Goal: Information Seeking & Learning: Find specific fact

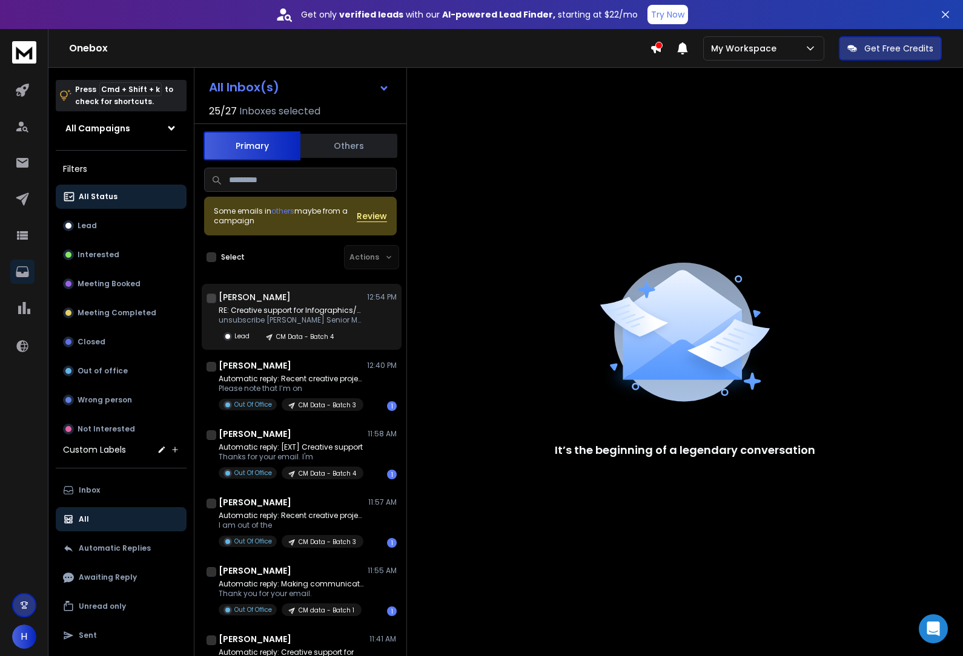
click at [316, 312] on p "RE: Creative support for Infographics/animations/PPTs" at bounding box center [291, 311] width 145 height 10
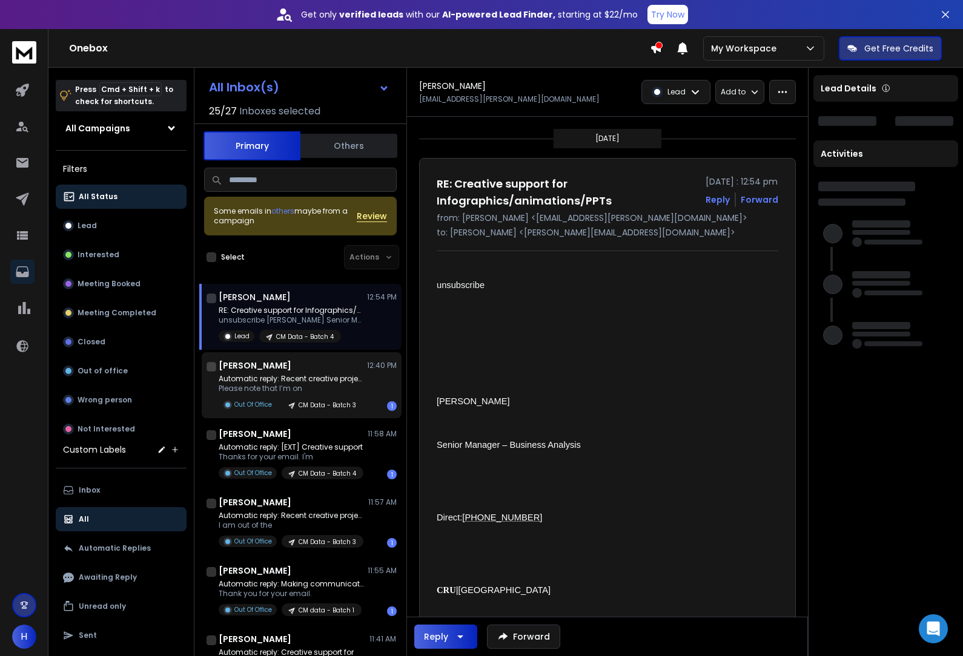
click at [295, 380] on p "Automatic reply: Recent creative projects" at bounding box center [291, 379] width 145 height 10
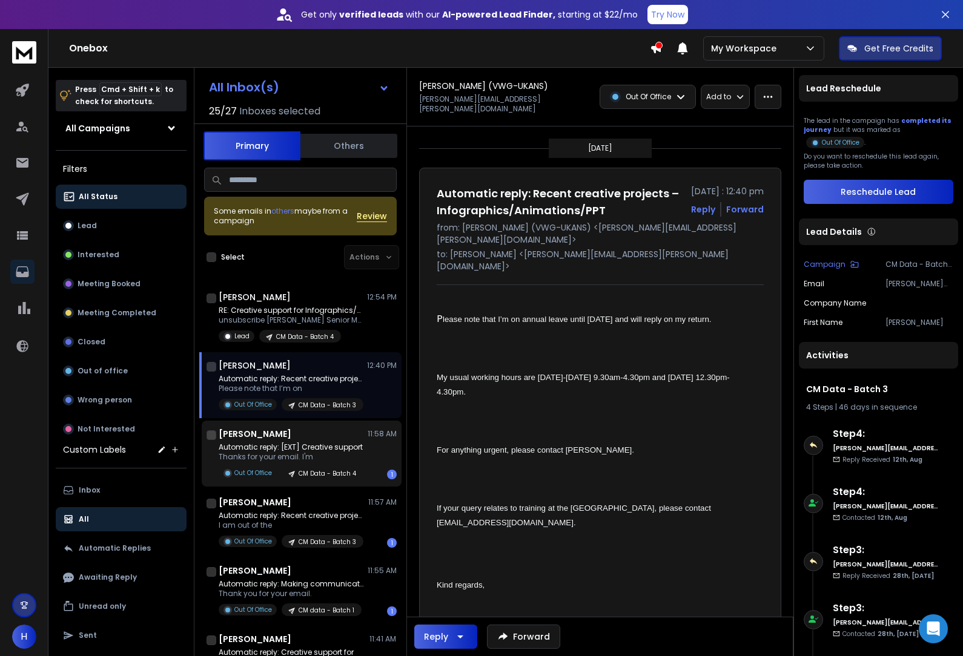
click at [277, 447] on p "Automatic reply: [EXT] Creative support" at bounding box center [291, 448] width 145 height 10
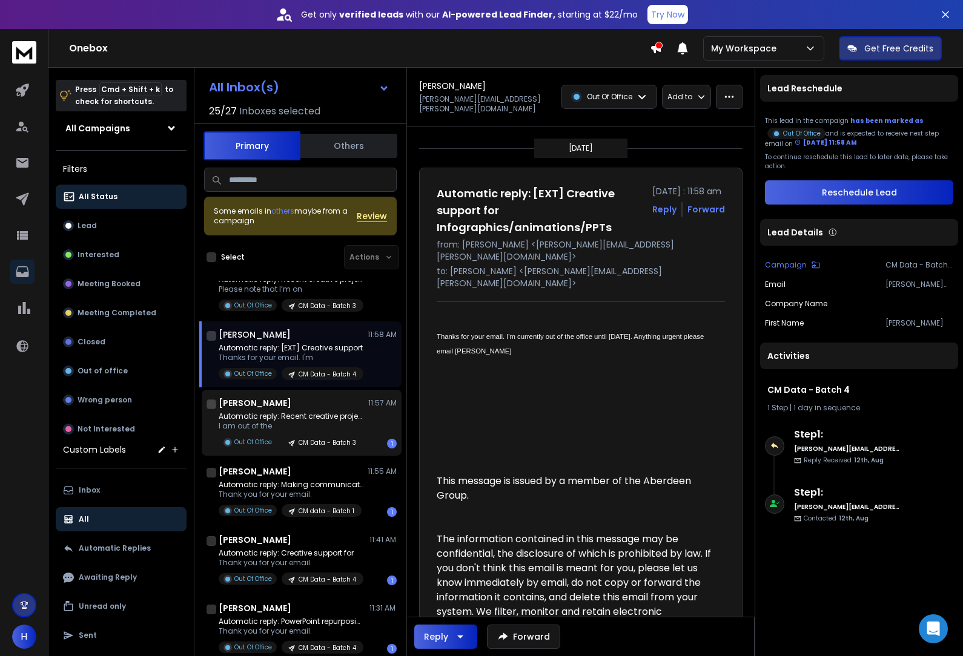
scroll to position [105, 0]
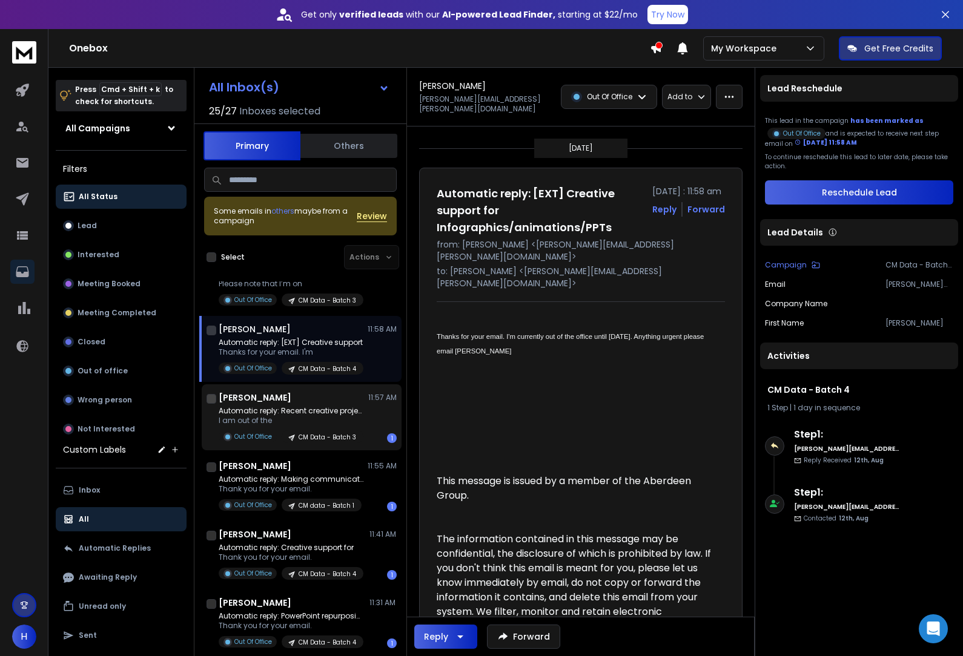
click at [275, 408] on p "Automatic reply: Recent creative projects" at bounding box center [291, 411] width 145 height 10
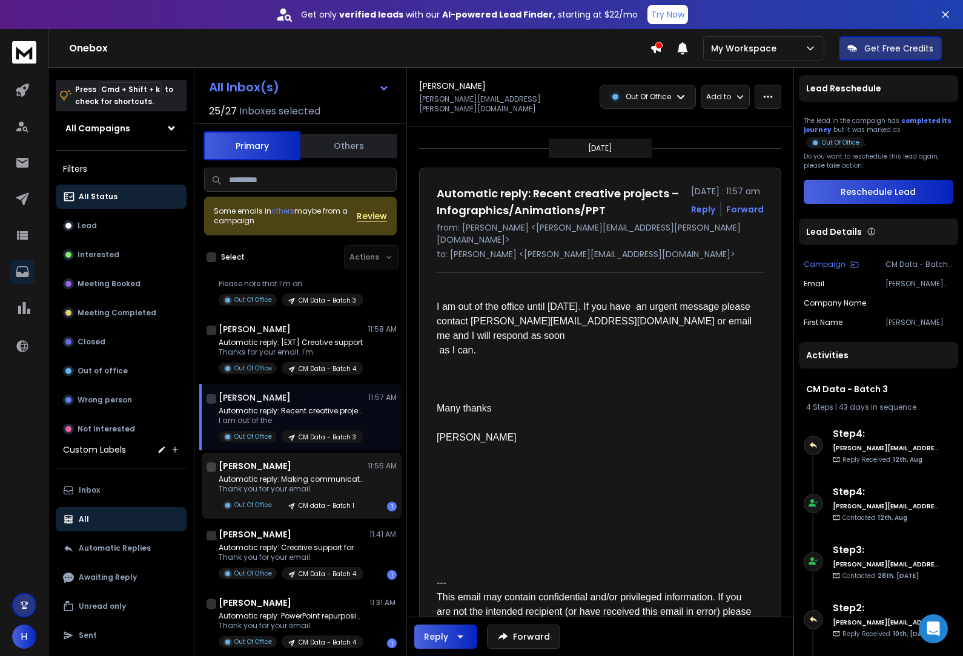
click at [278, 481] on p "Automatic reply: Making communications engaging" at bounding box center [291, 480] width 145 height 10
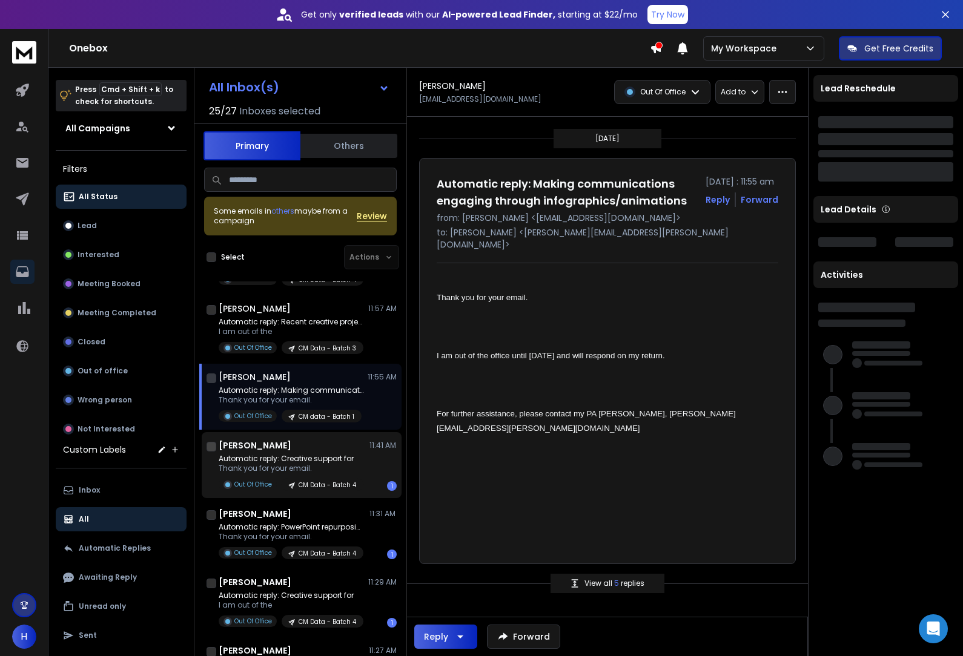
scroll to position [194, 0]
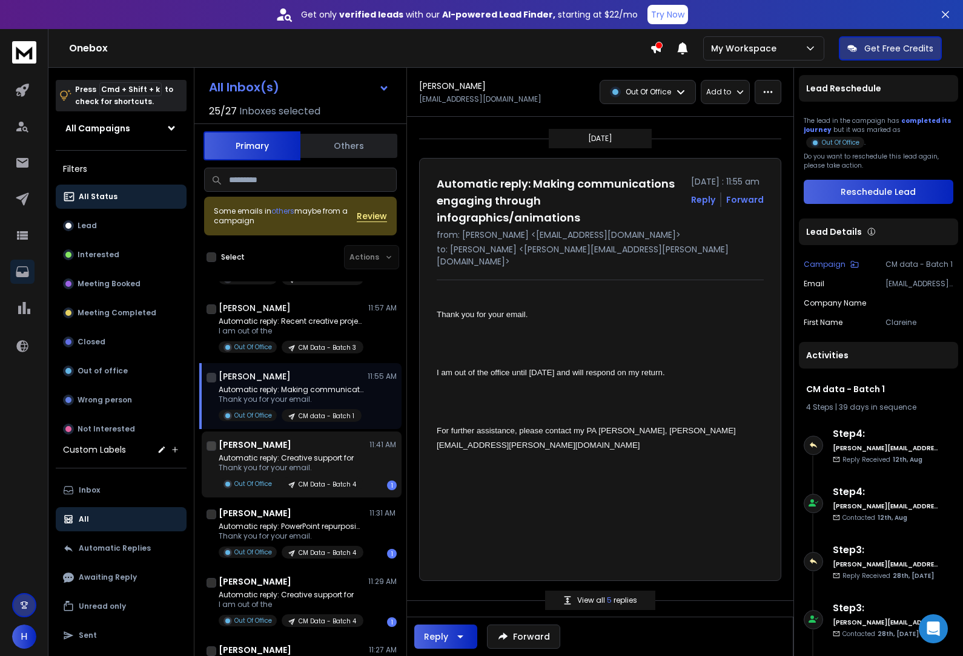
click at [280, 462] on p "Automatic reply: Creative support for" at bounding box center [291, 458] width 145 height 10
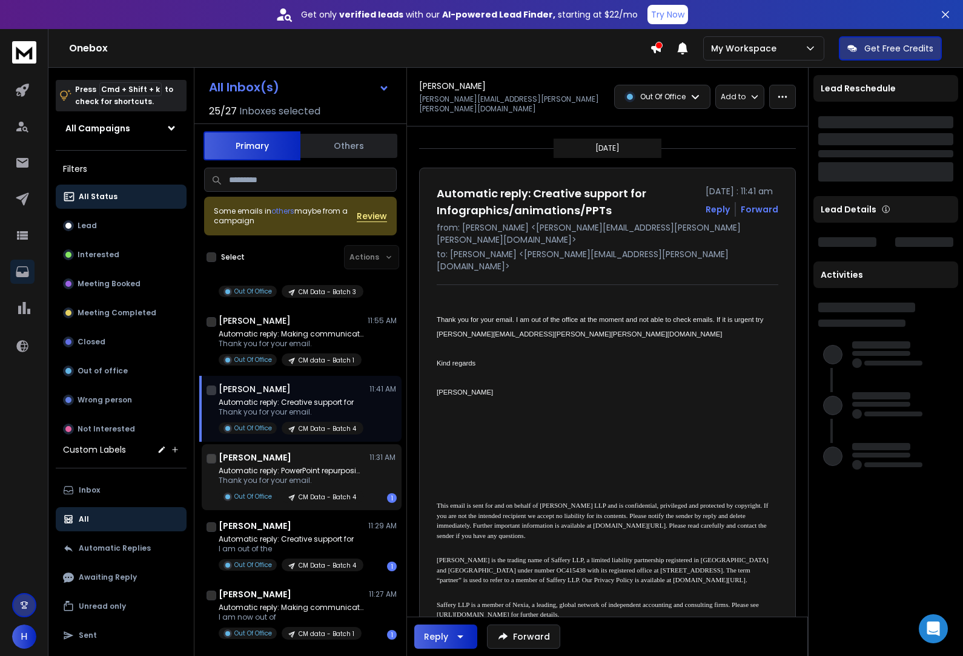
scroll to position [254, 0]
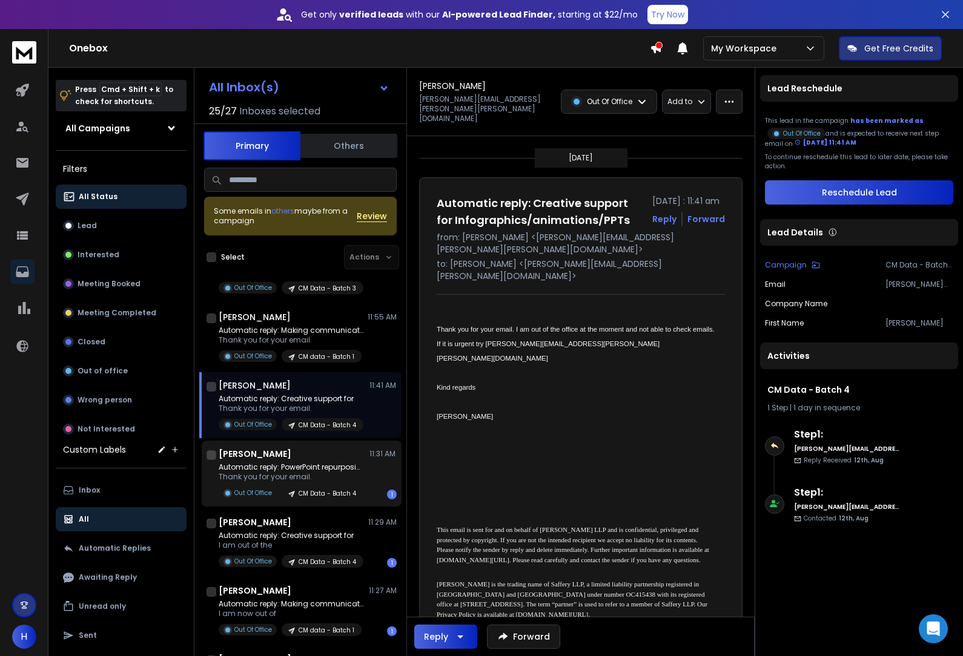
click at [285, 468] on p "Automatic reply: PowerPoint repurposing, infographics," at bounding box center [291, 468] width 145 height 10
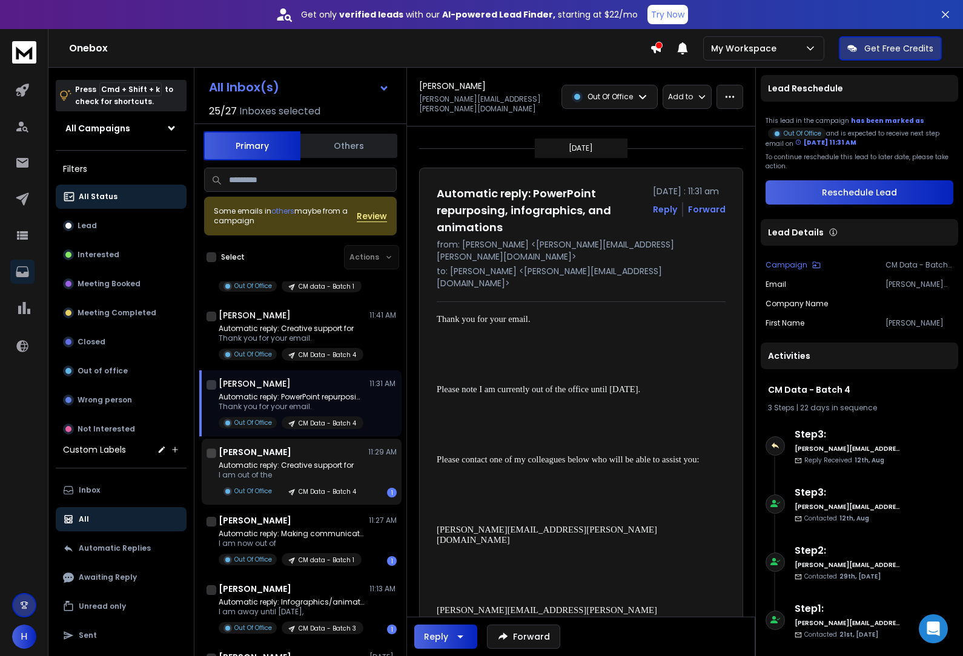
scroll to position [349, 0]
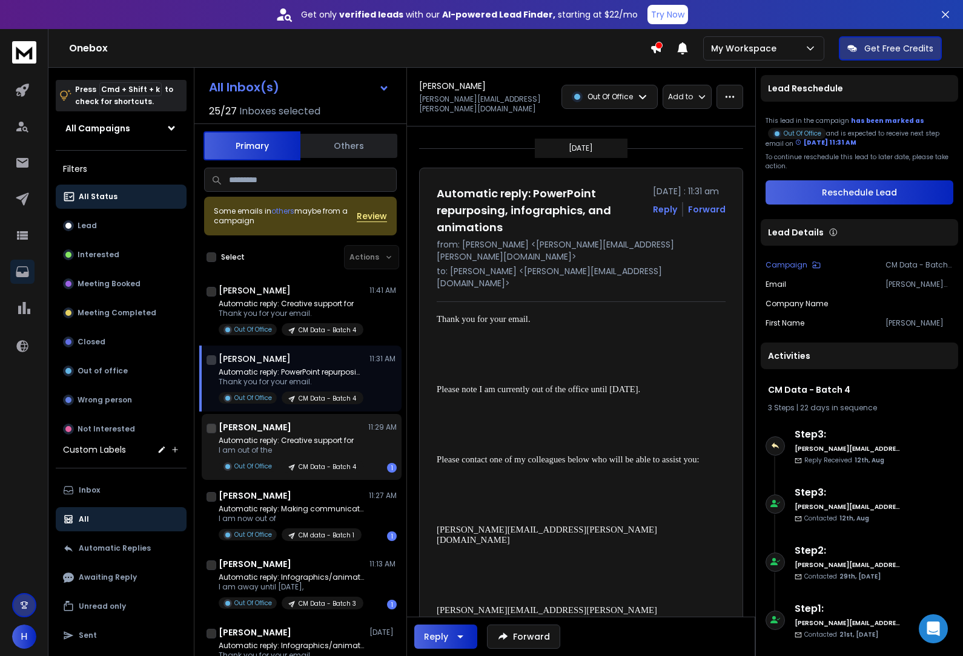
click at [274, 444] on p "Automatic reply: Creative support for" at bounding box center [291, 441] width 145 height 10
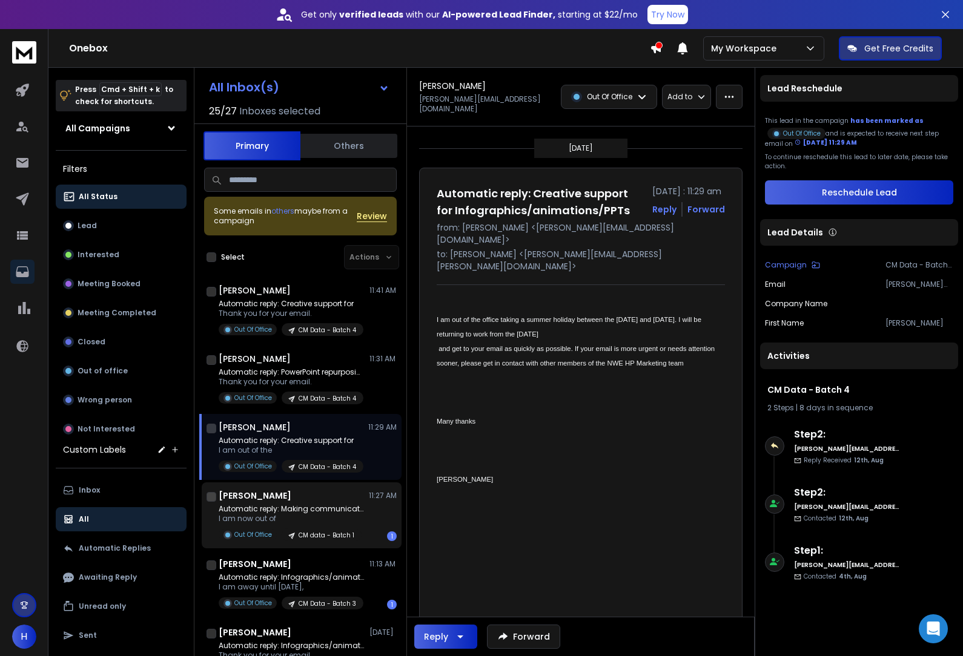
click at [274, 510] on p "Automatic reply: Making communications engaging" at bounding box center [291, 509] width 145 height 10
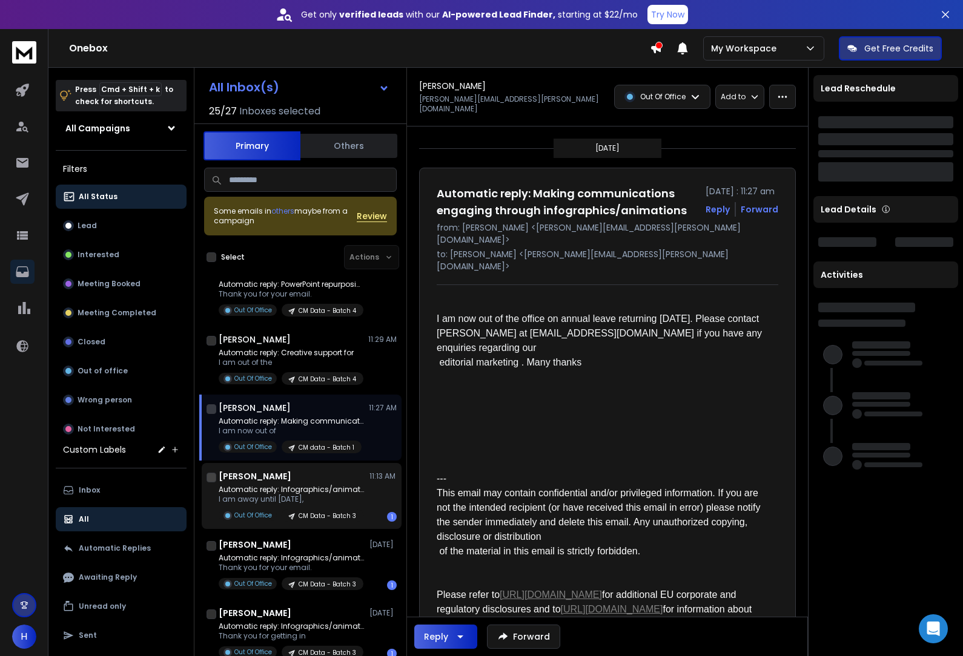
scroll to position [441, 0]
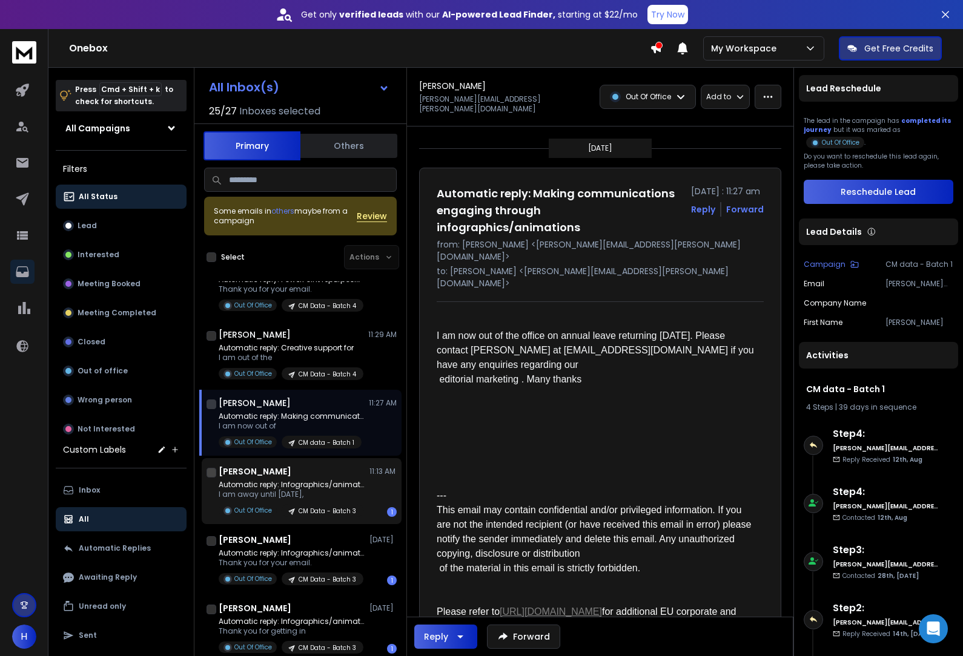
click at [272, 487] on p "Automatic reply: Infographics/animations/PPTs for HSBC," at bounding box center [291, 485] width 145 height 10
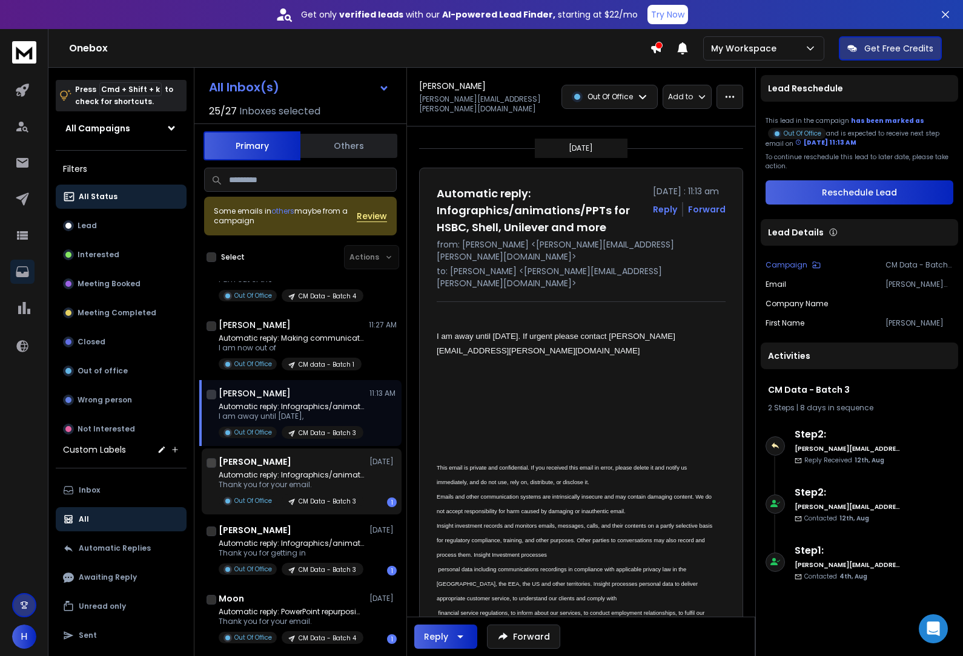
scroll to position [524, 0]
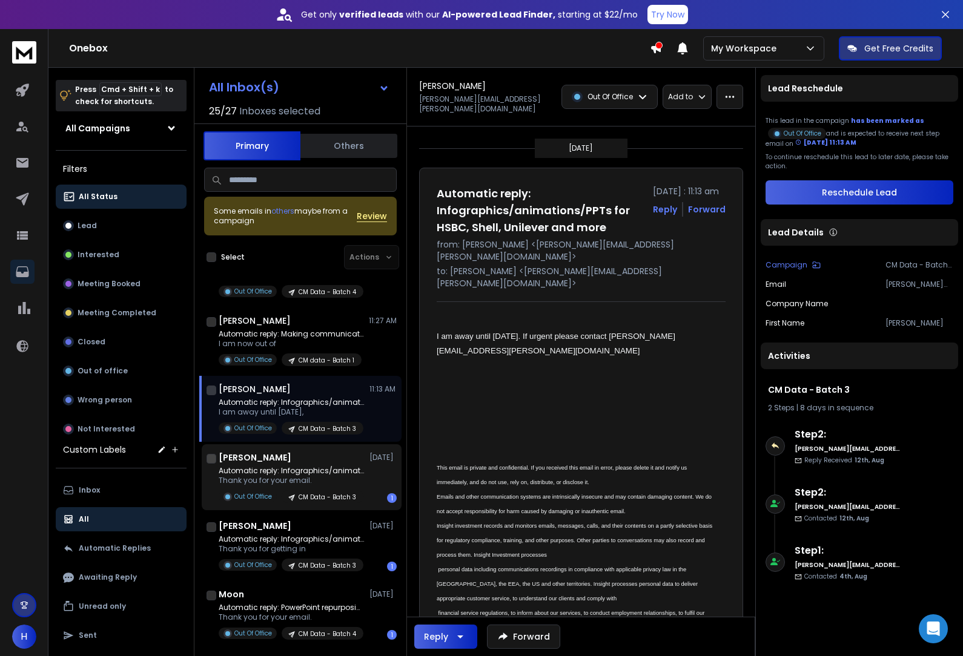
click at [268, 472] on p "Automatic reply: Infographics/animations/PPTs for HSBC," at bounding box center [291, 471] width 145 height 10
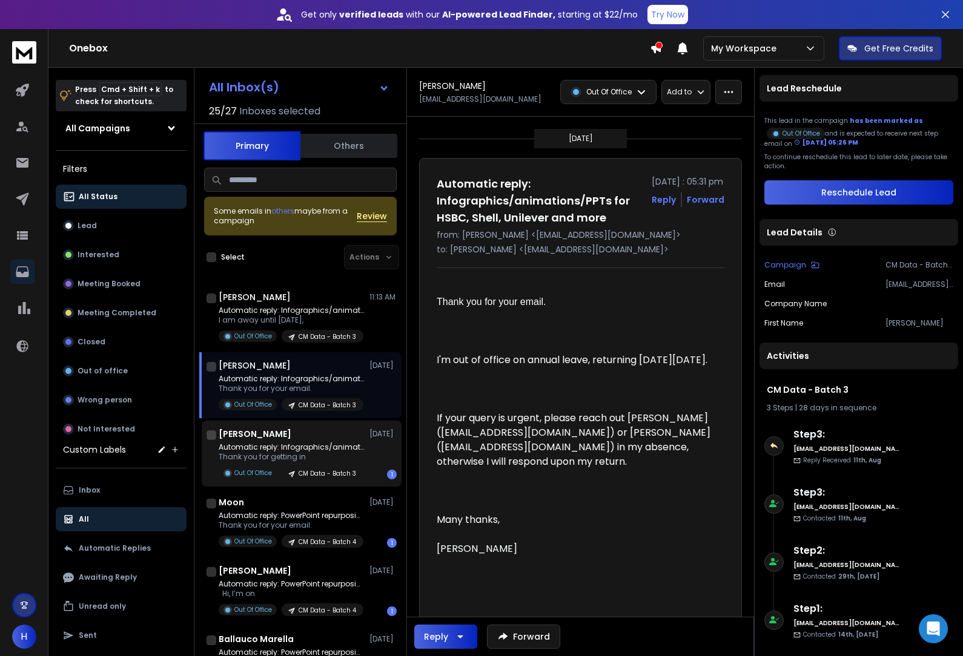
scroll to position [625, 0]
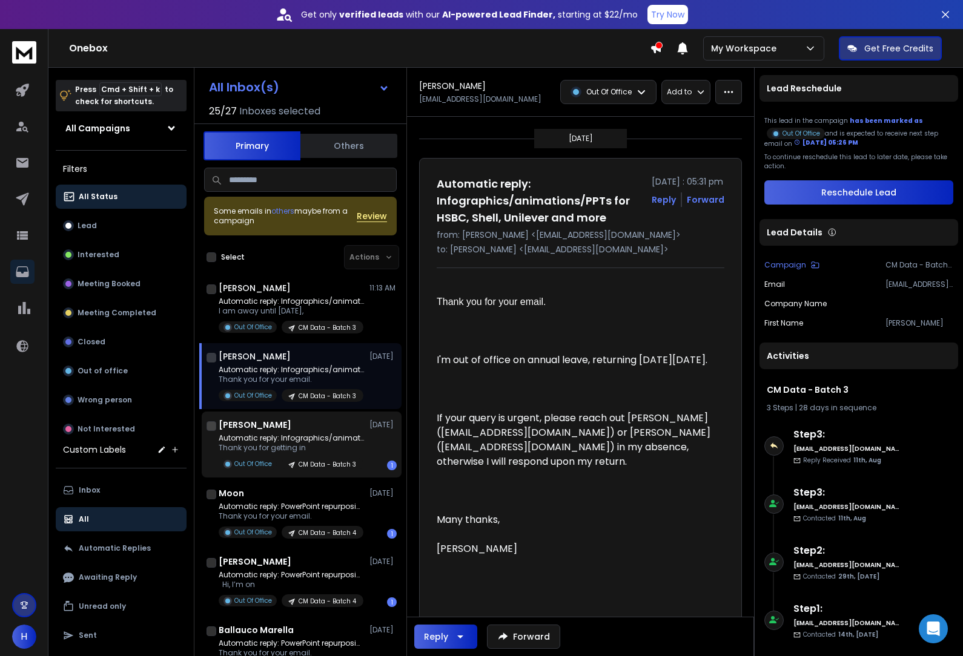
click at [289, 442] on p "Automatic reply: Infographics/animations/PPTs for HSBC," at bounding box center [291, 439] width 145 height 10
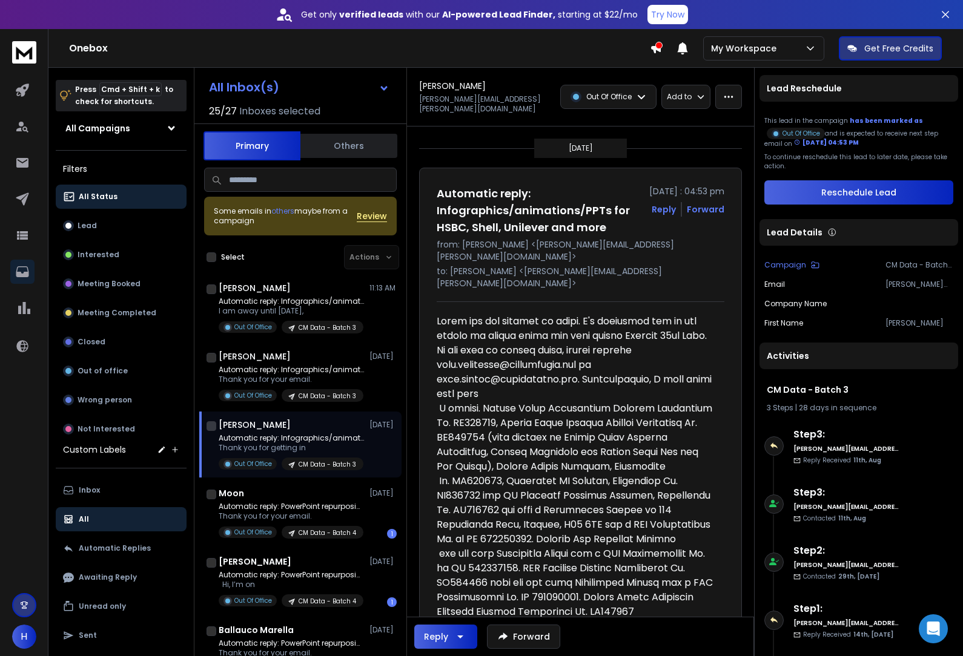
scroll to position [678, 0]
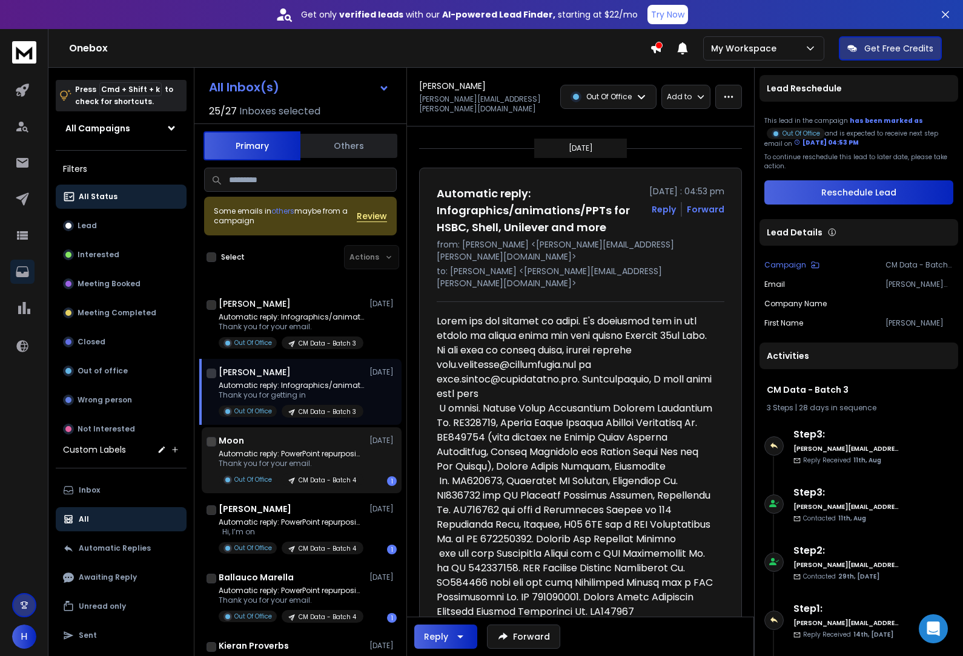
click at [285, 455] on p "Automatic reply: PowerPoint repurposing, infographics," at bounding box center [291, 454] width 145 height 10
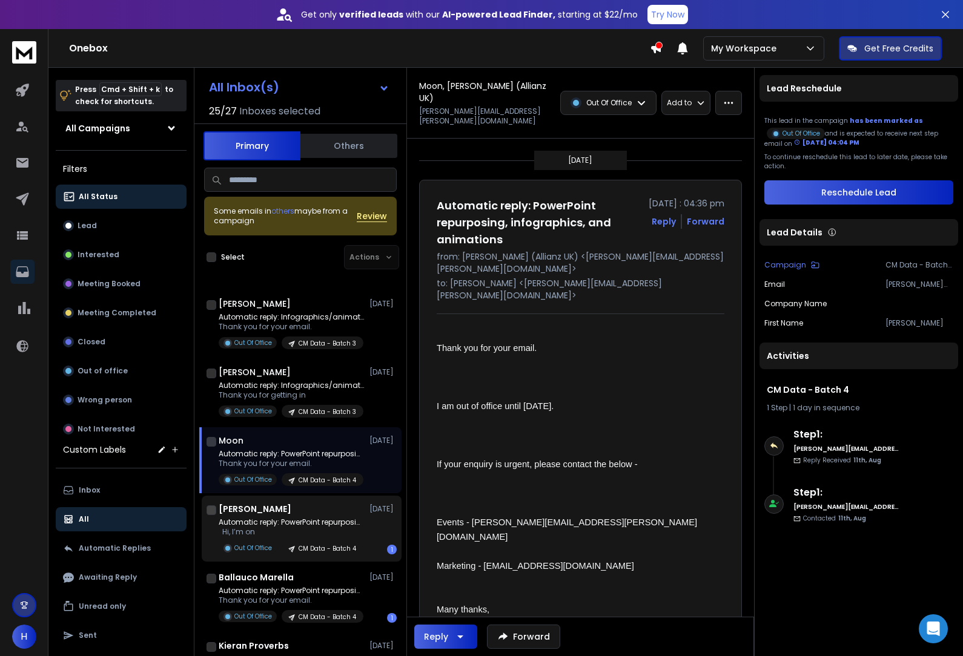
click at [279, 520] on p "Automatic reply: PowerPoint repurposing, infographics," at bounding box center [291, 523] width 145 height 10
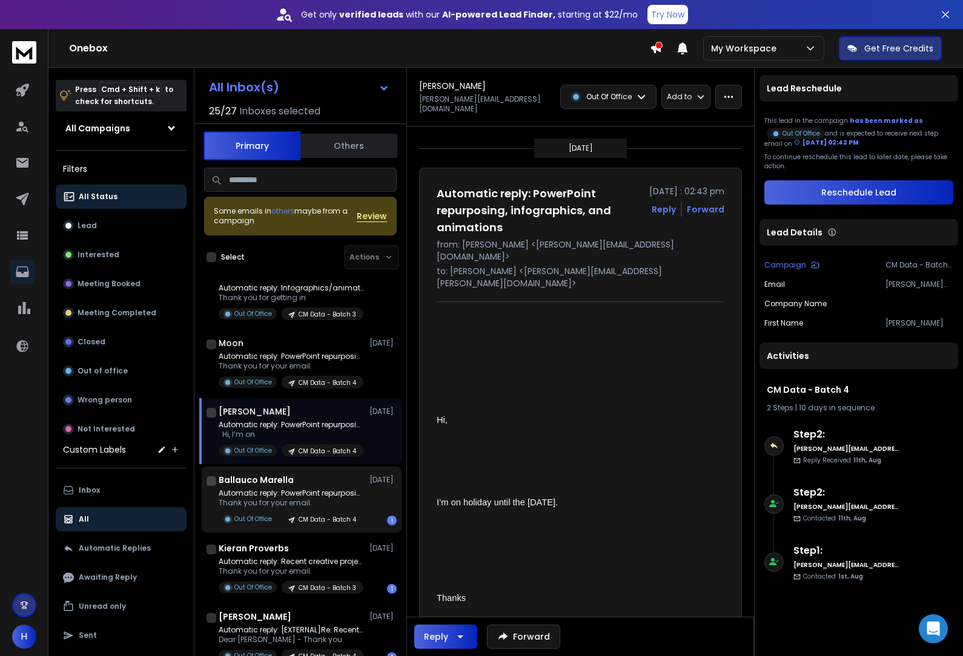
scroll to position [776, 0]
click at [280, 493] on p "Automatic reply: PowerPoint repurposing, infographics," at bounding box center [291, 492] width 145 height 10
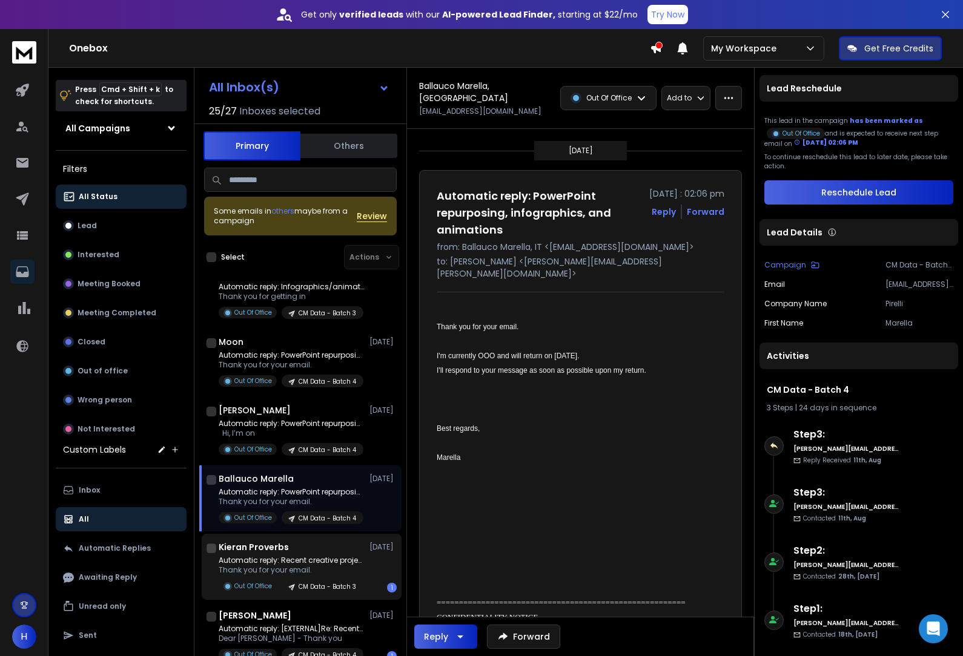
click at [276, 555] on div "Kieran Proverbs [DATE] Automatic reply: Recent creative projects Thank you for …" at bounding box center [308, 566] width 178 height 51
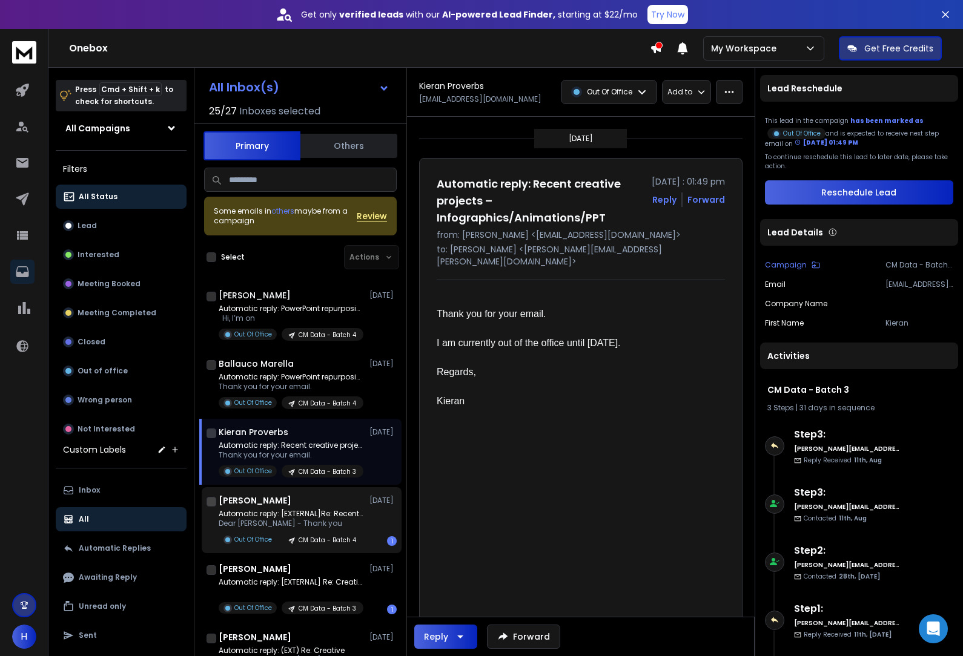
scroll to position [892, 0]
click at [273, 514] on p "Automatic reply: [EXTERNAL]Re: Recent creative" at bounding box center [291, 514] width 145 height 10
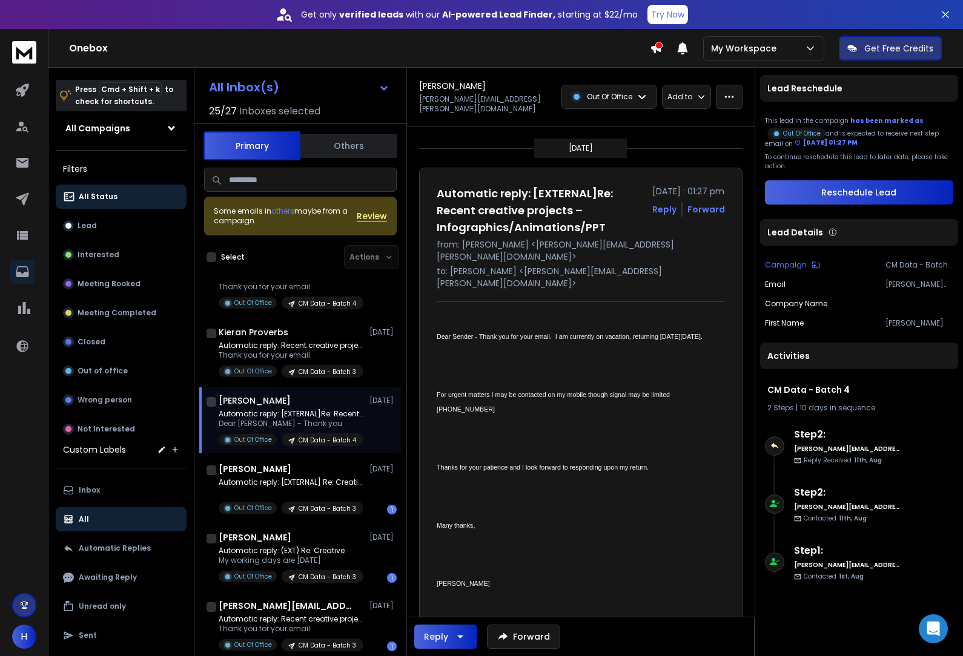
scroll to position [1000, 0]
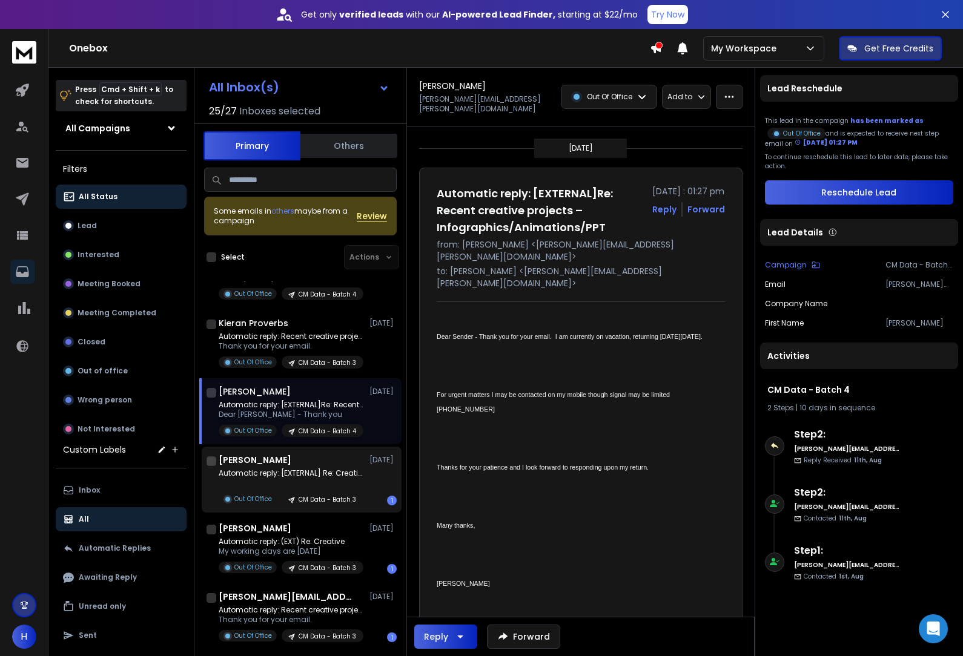
click at [277, 478] on p "﻿ ﻿ ﻿ ﻿ ﻿" at bounding box center [291, 483] width 145 height 10
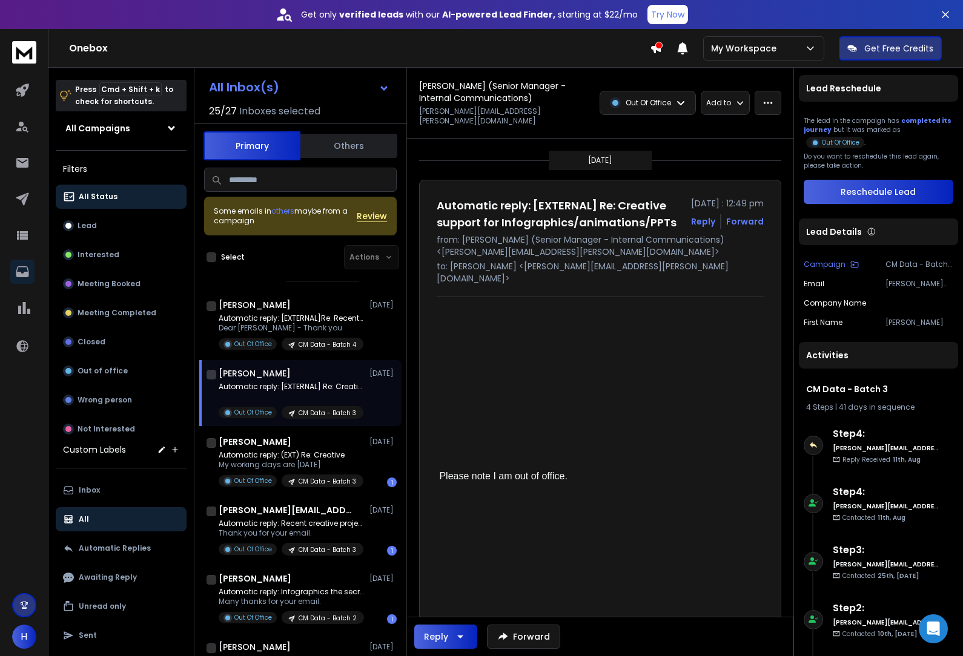
scroll to position [1088, 0]
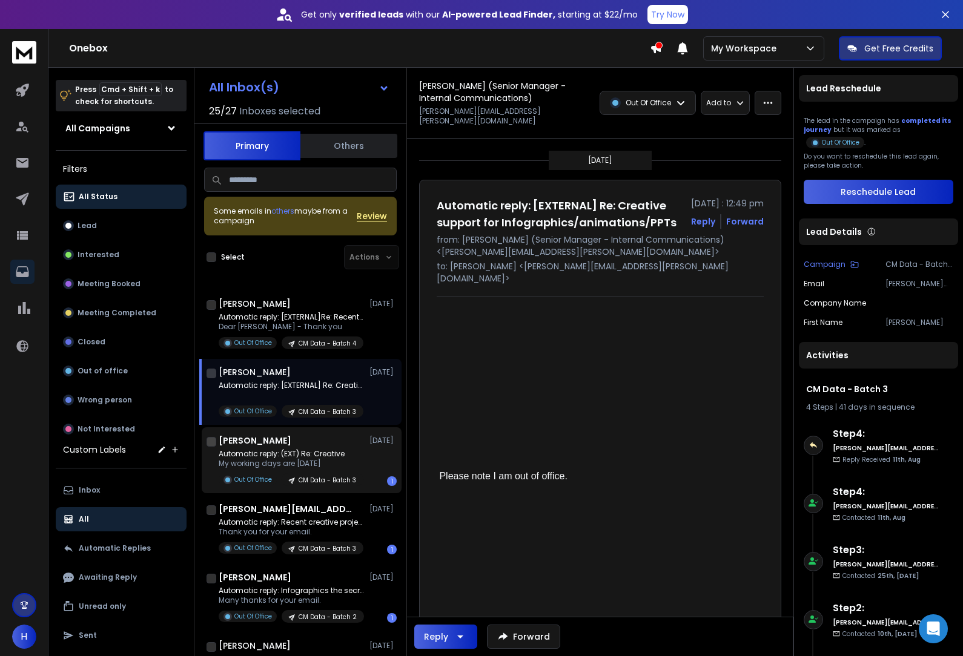
click at [282, 460] on p "My working days are [DATE]" at bounding box center [291, 464] width 145 height 10
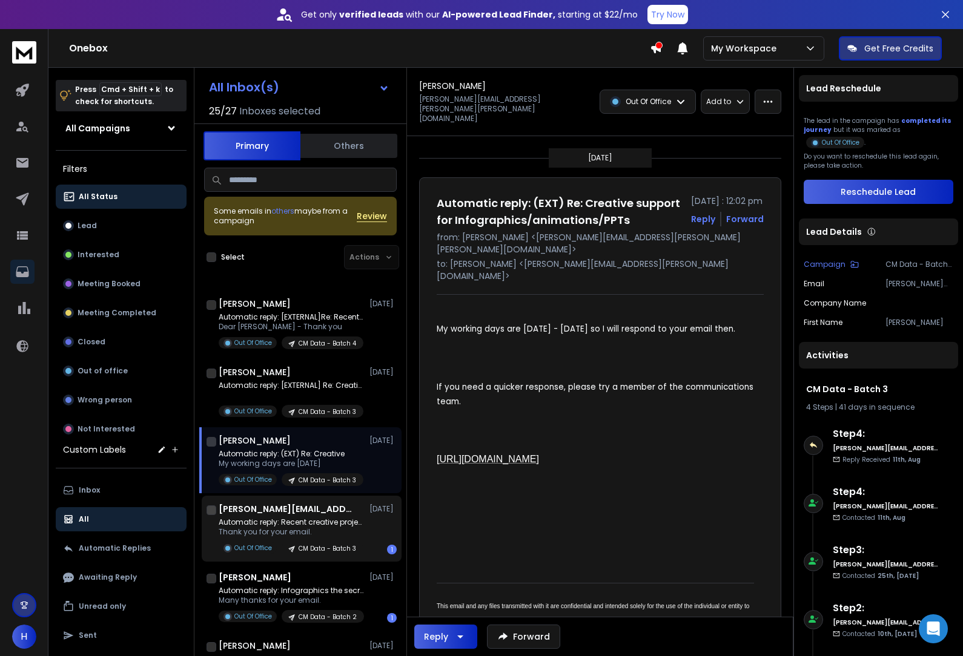
click at [285, 526] on p "Automatic reply: Recent creative projects" at bounding box center [291, 523] width 145 height 10
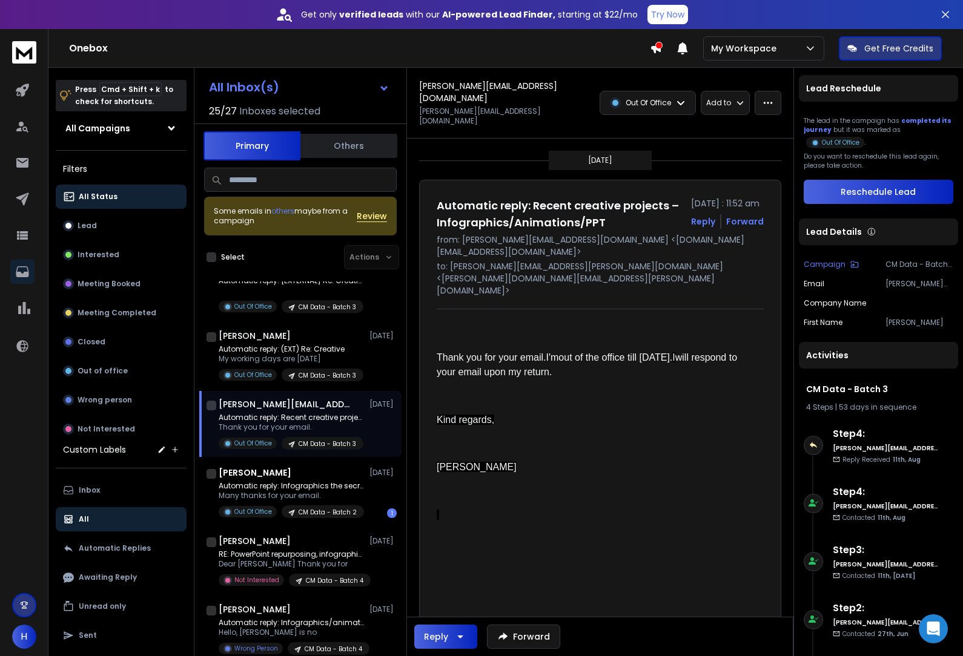
scroll to position [1193, 0]
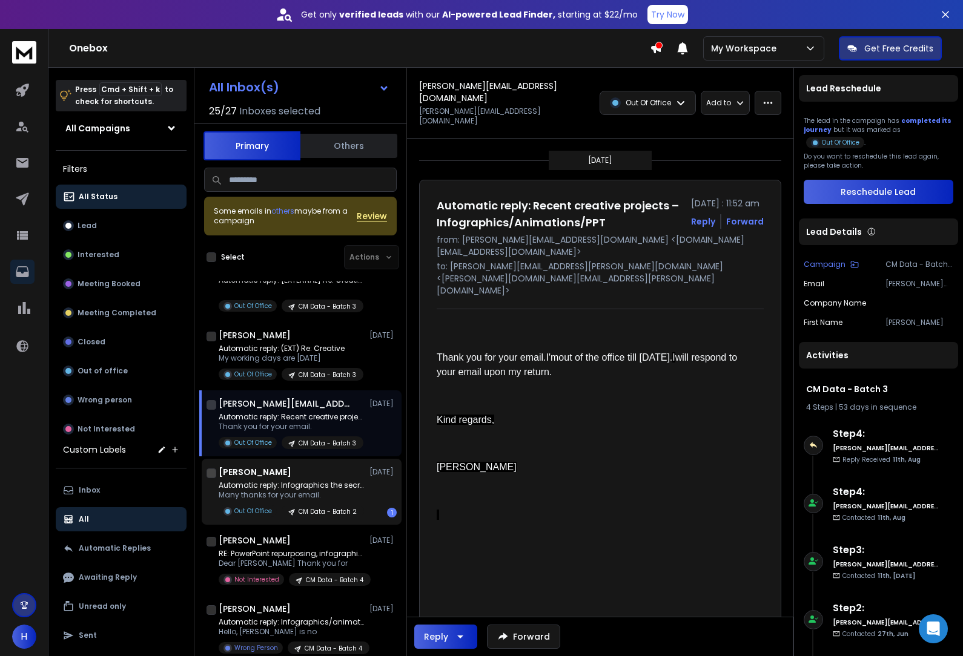
click at [277, 493] on p "Many thanks for your email." at bounding box center [291, 495] width 145 height 10
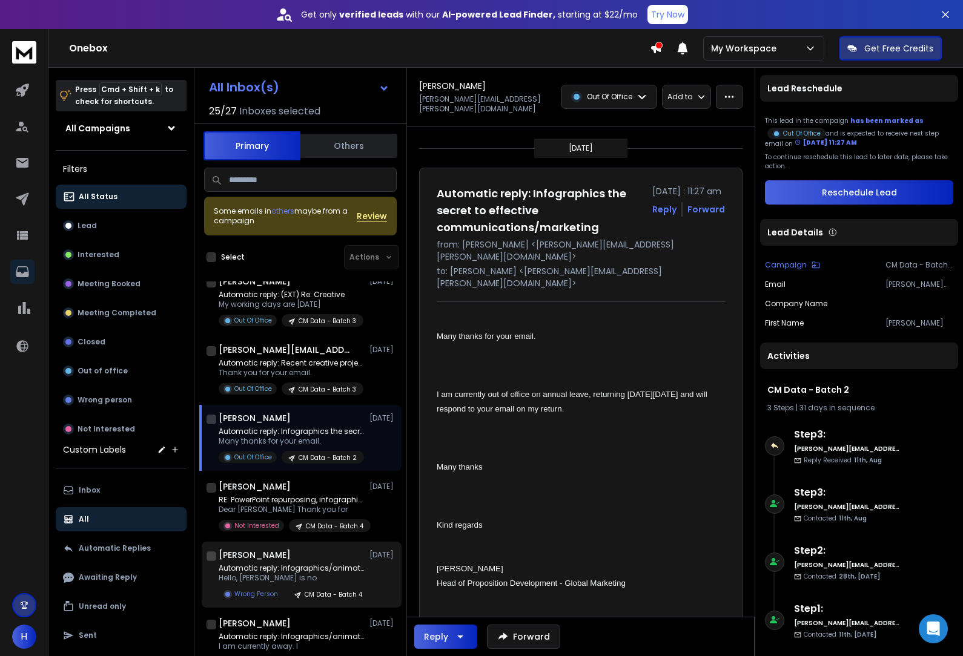
scroll to position [1262, 0]
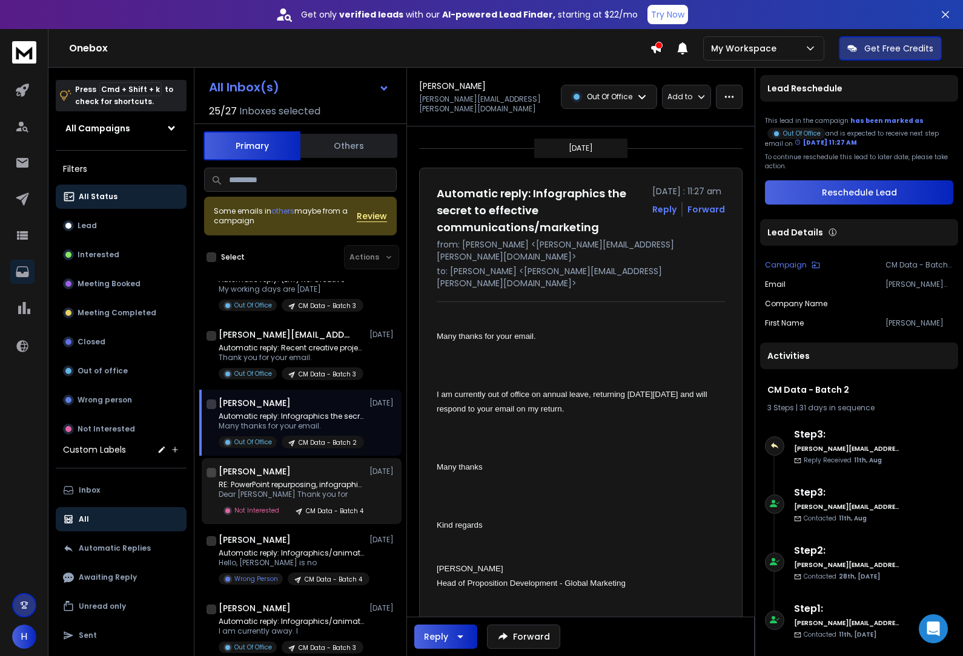
click at [285, 498] on p "Dear [PERSON_NAME] Thank you for" at bounding box center [291, 495] width 145 height 10
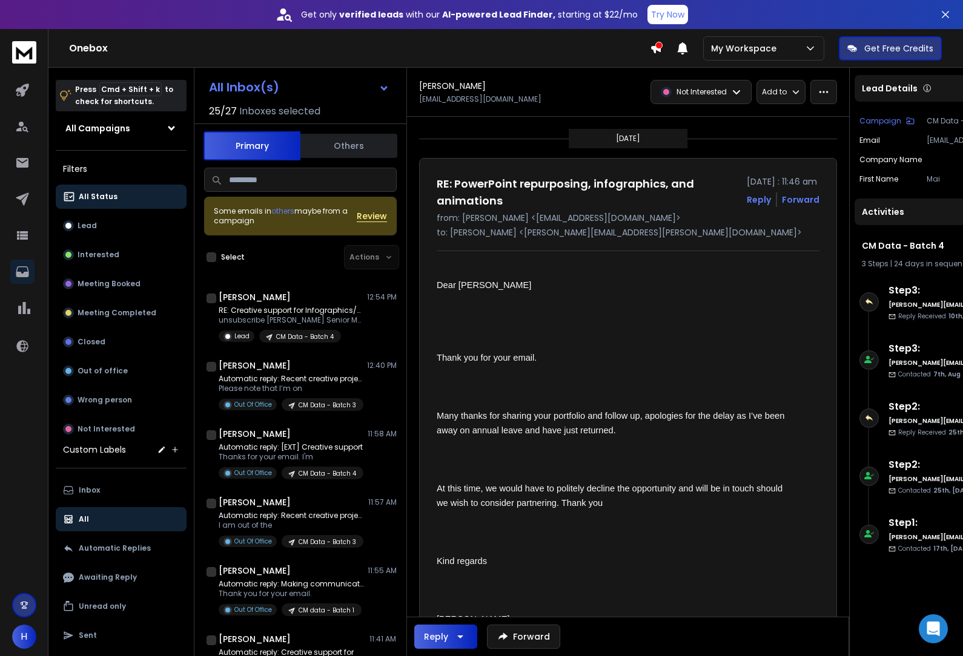
scroll to position [0, 0]
